Goal: Communication & Community: Answer question/provide support

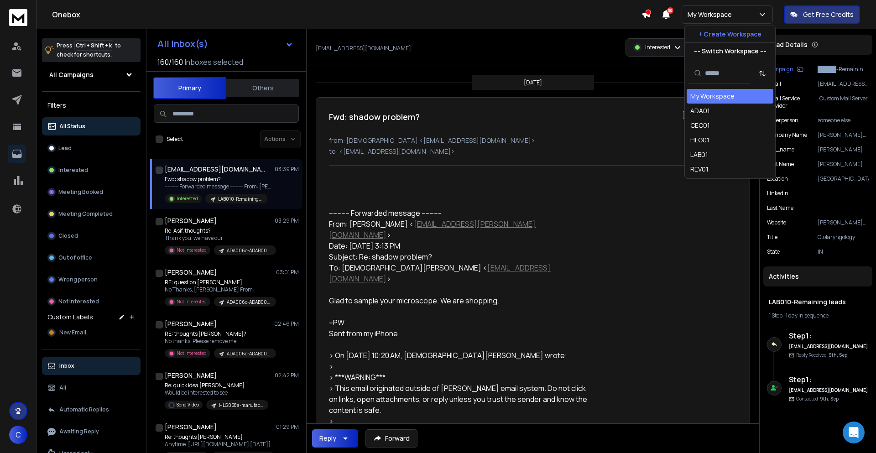
scroll to position [319, 0]
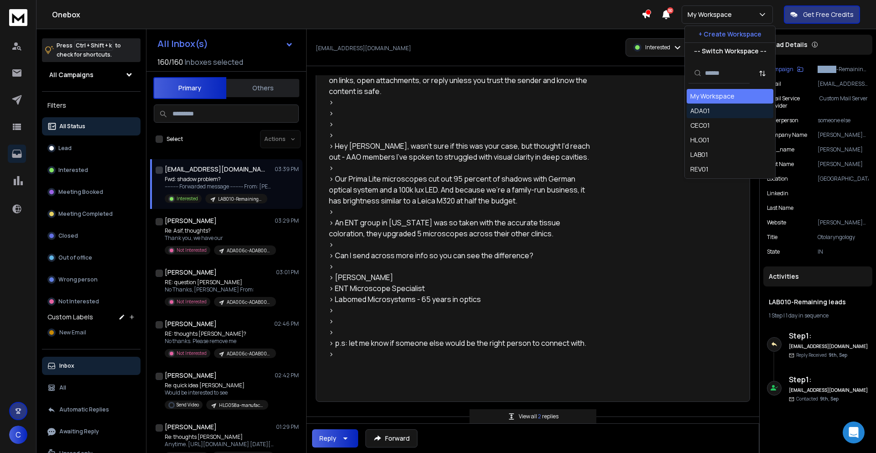
click at [704, 106] on div "ADA01" at bounding box center [700, 110] width 20 height 9
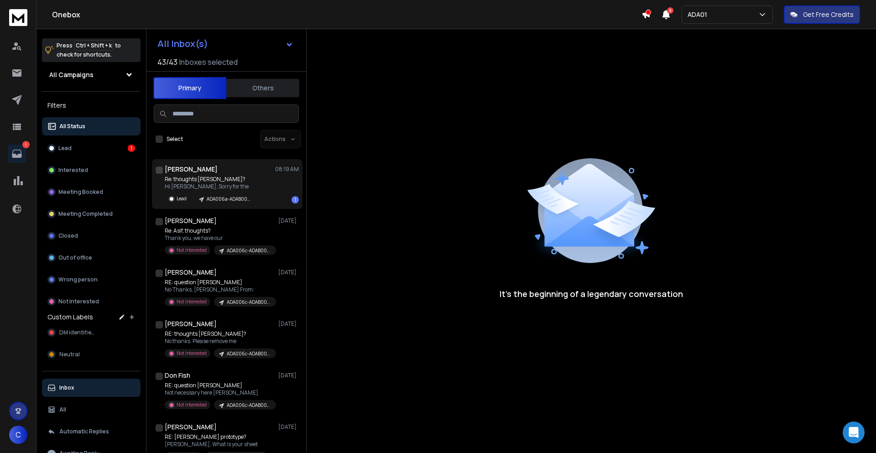
click at [199, 181] on p "Re: thoughts [PERSON_NAME]?" at bounding box center [210, 179] width 91 height 7
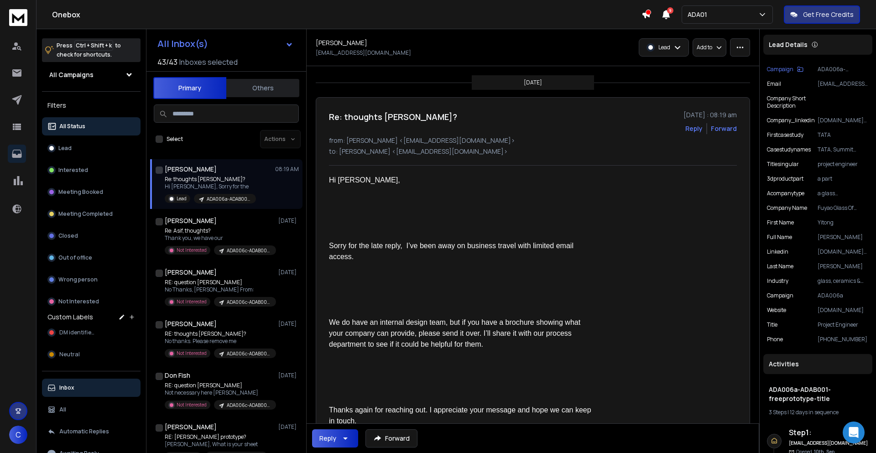
click at [651, 53] on div "Lead" at bounding box center [663, 47] width 49 height 17
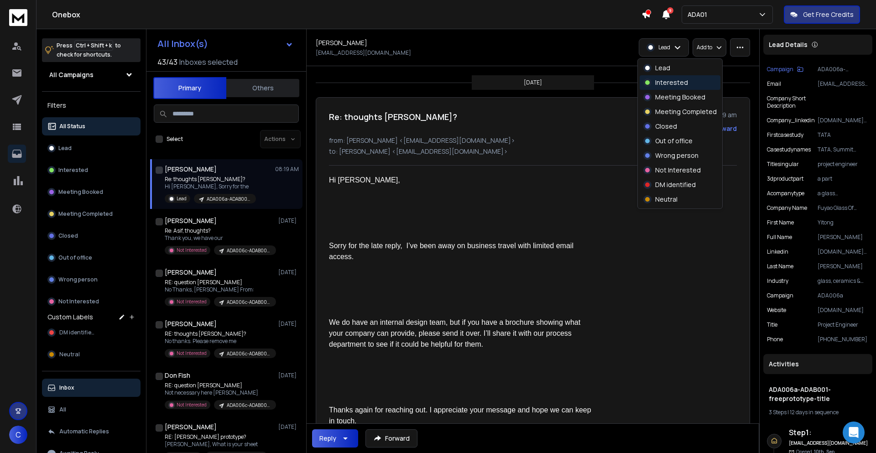
click at [679, 81] on p "Interested" at bounding box center [671, 82] width 33 height 9
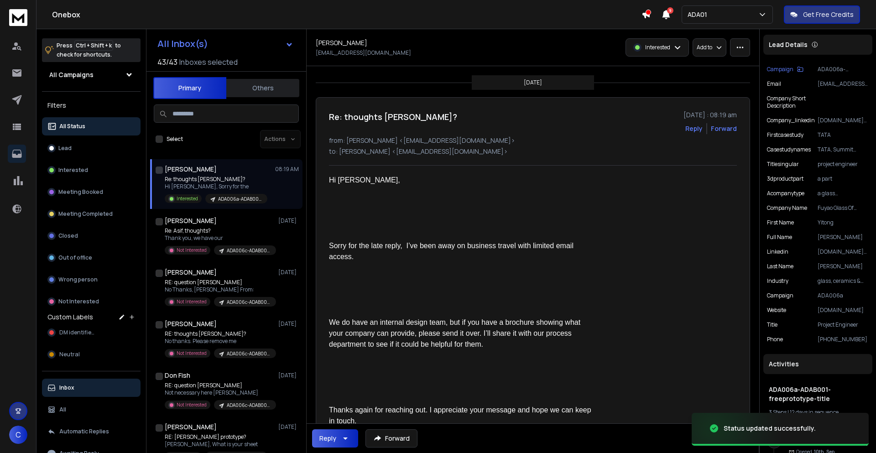
click at [828, 235] on p "[PERSON_NAME]" at bounding box center [843, 237] width 51 height 7
click at [824, 210] on p "Fuyao Glass Of America" at bounding box center [843, 207] width 51 height 7
click at [828, 331] on div "Campaign ADA006a-ADAB001-freeprototype-title Email [EMAIL_ADDRESS][DOMAIN_NAME]…" at bounding box center [818, 204] width 109 height 299
click at [829, 327] on p "Project Engineer" at bounding box center [843, 324] width 51 height 7
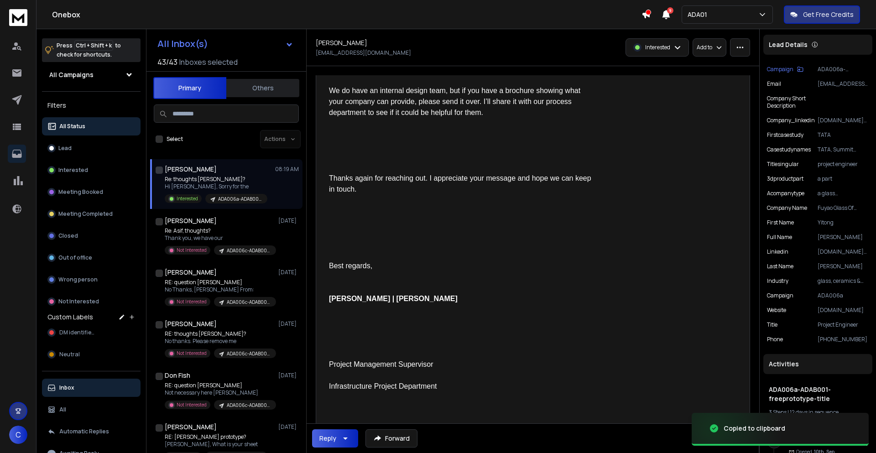
scroll to position [319, 0]
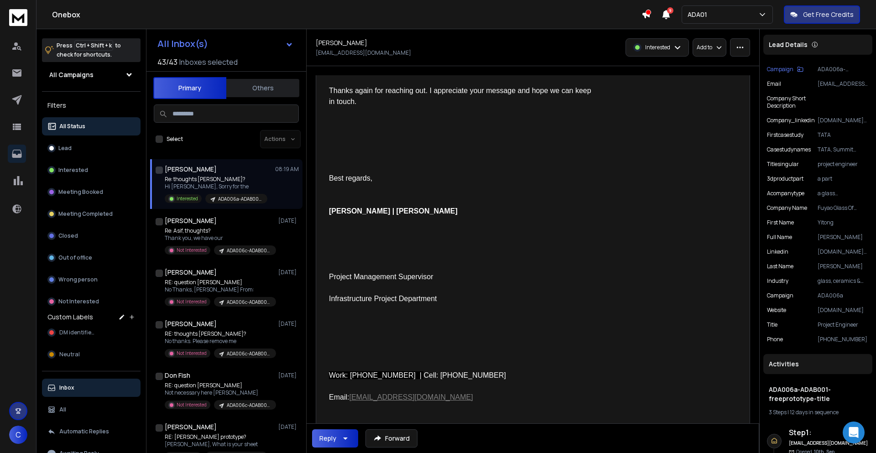
drag, startPoint x: 425, startPoint y: 322, endPoint x: 329, endPoint y: 321, distance: 96.3
copy div "Project Management Supervisor"
click at [826, 311] on p "[DOMAIN_NAME]" at bounding box center [843, 310] width 51 height 7
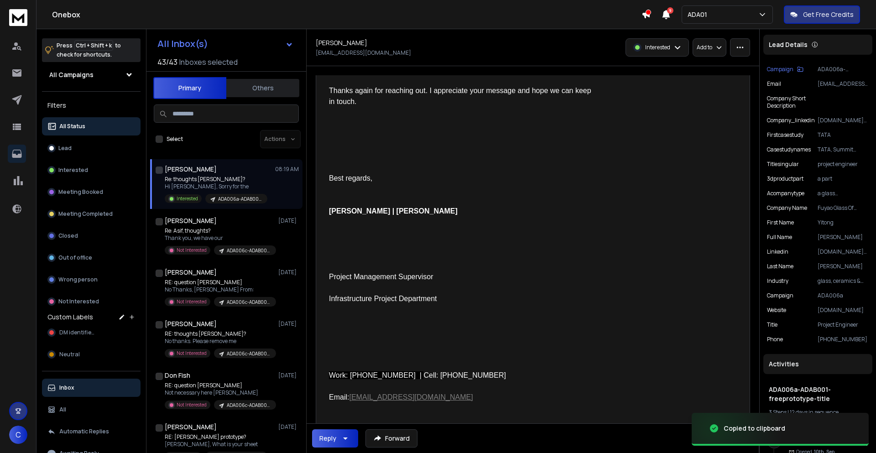
drag, startPoint x: 832, startPoint y: 252, endPoint x: 520, endPoint y: 116, distance: 339.9
click at [831, 252] on p "[DOMAIN_NAME][URL]" at bounding box center [843, 251] width 51 height 7
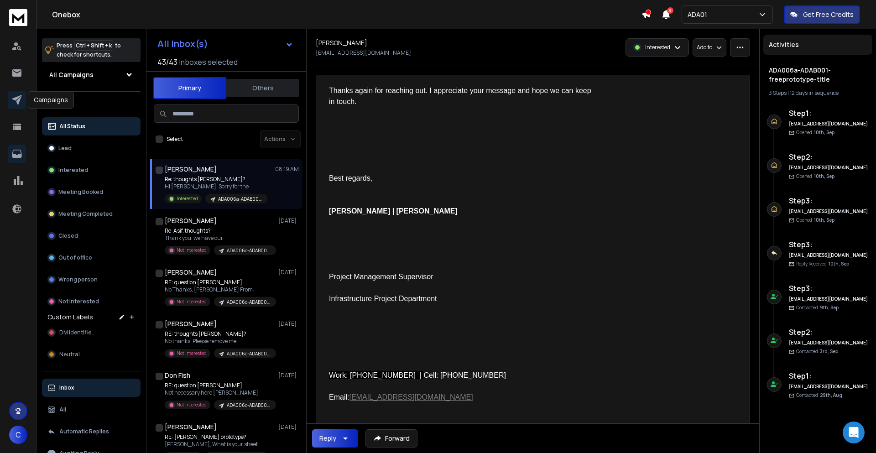
click at [20, 101] on icon at bounding box center [16, 99] width 11 height 11
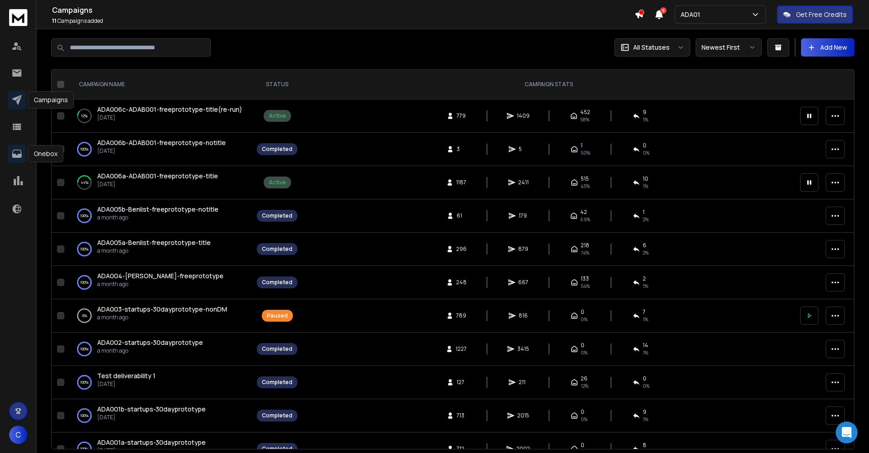
click at [16, 157] on icon at bounding box center [17, 154] width 10 height 8
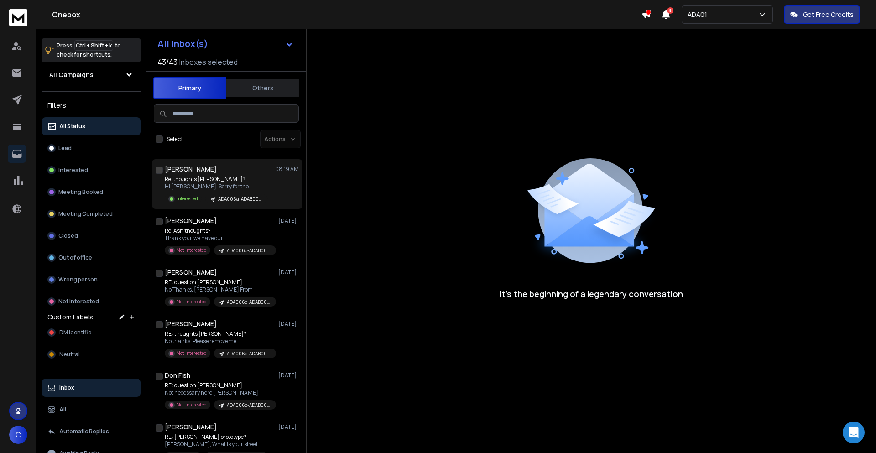
click at [206, 167] on div "[PERSON_NAME] 08:19 AM" at bounding box center [232, 169] width 134 height 9
